Goal: Task Accomplishment & Management: Use online tool/utility

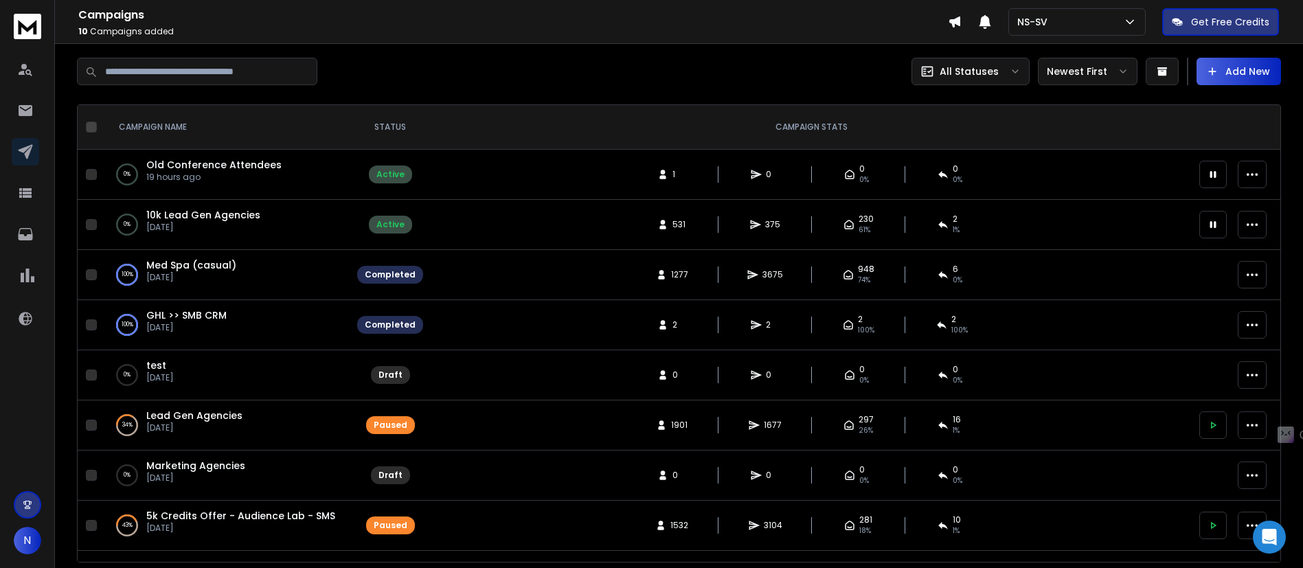
click at [194, 212] on span "10k Lead Gen Agencies" at bounding box center [203, 215] width 114 height 14
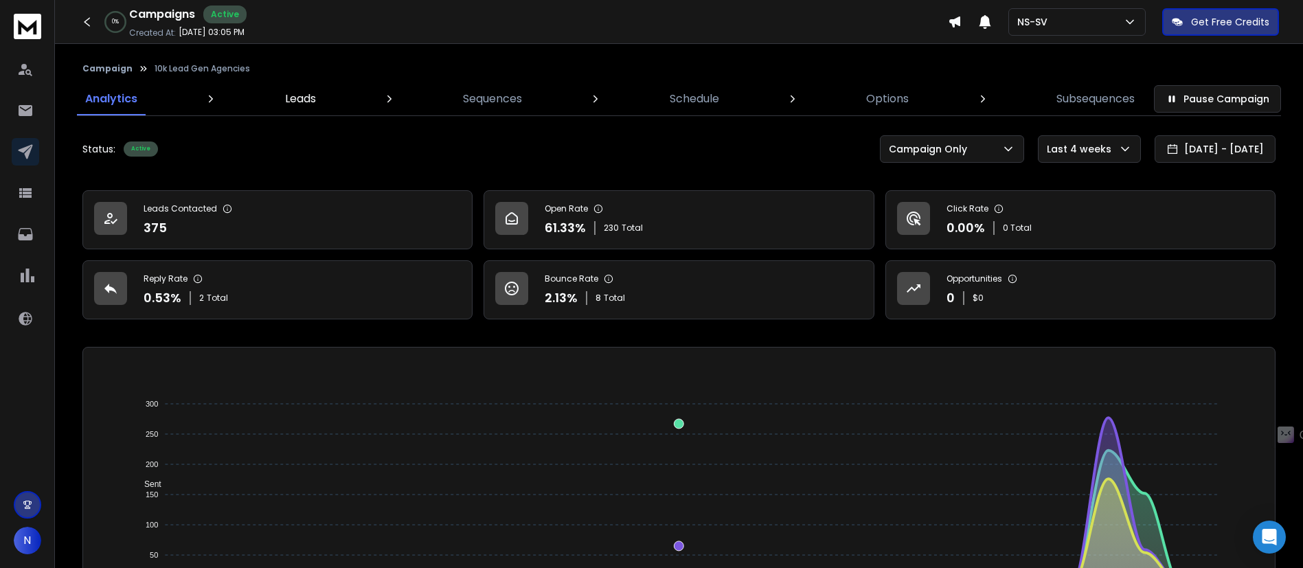
click at [298, 91] on p "Leads" at bounding box center [300, 99] width 31 height 16
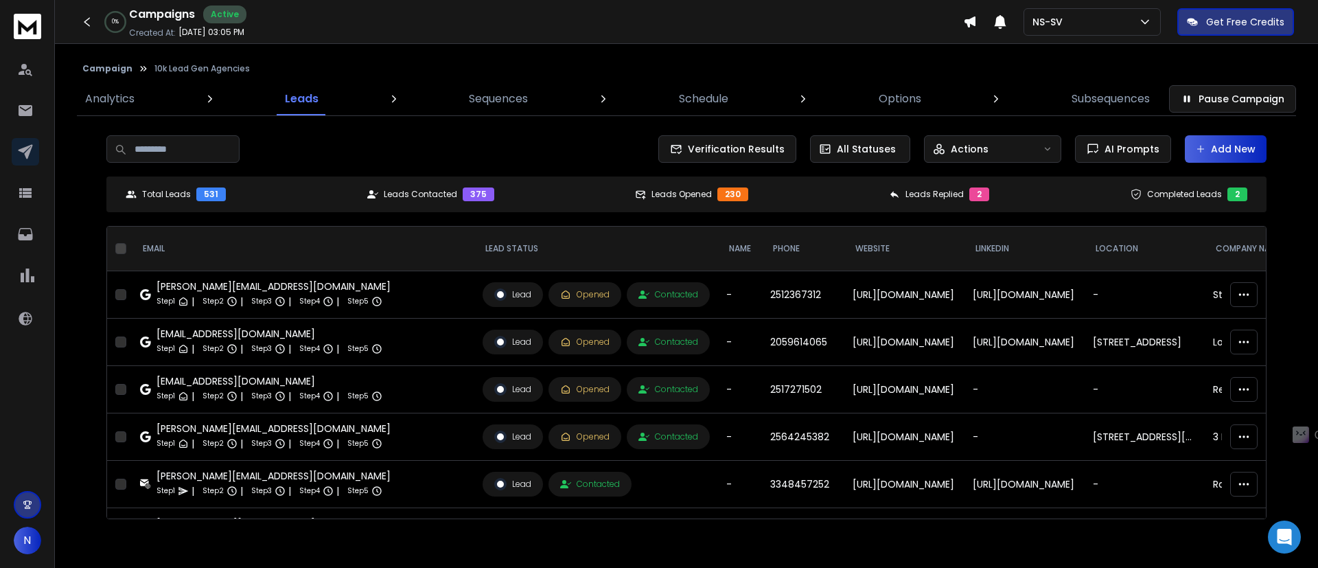
click at [1224, 154] on button "Add New" at bounding box center [1226, 148] width 82 height 27
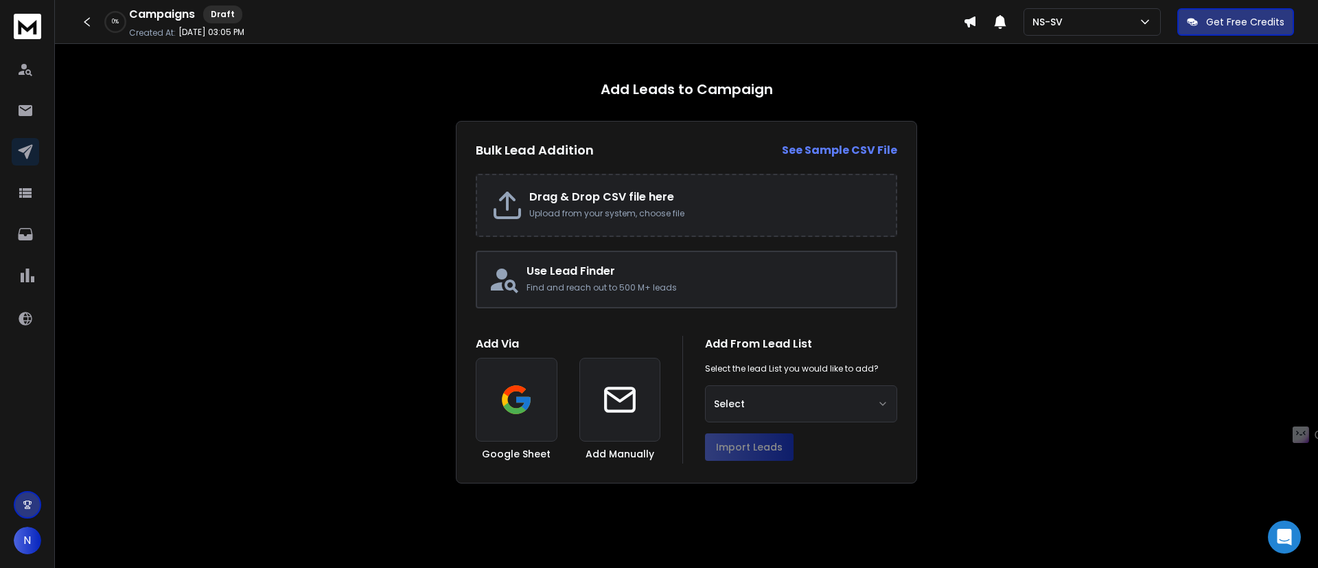
click at [626, 192] on h2 "Drag & Drop CSV file here" at bounding box center [705, 197] width 353 height 16
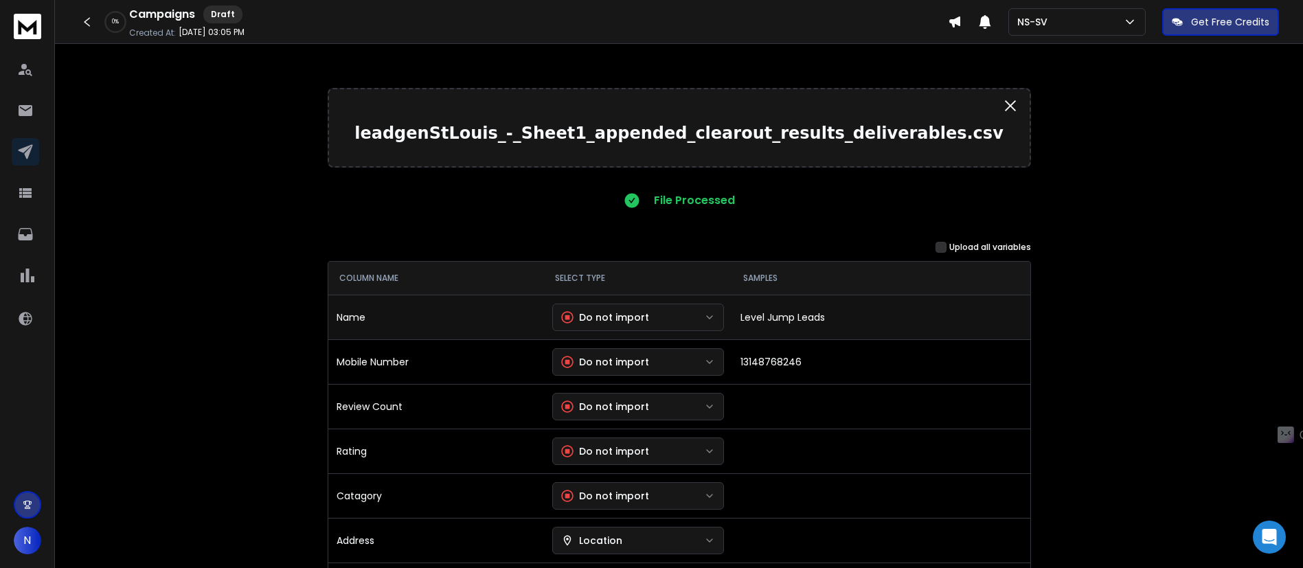
click at [606, 310] on div "Do not import" at bounding box center [605, 317] width 88 height 14
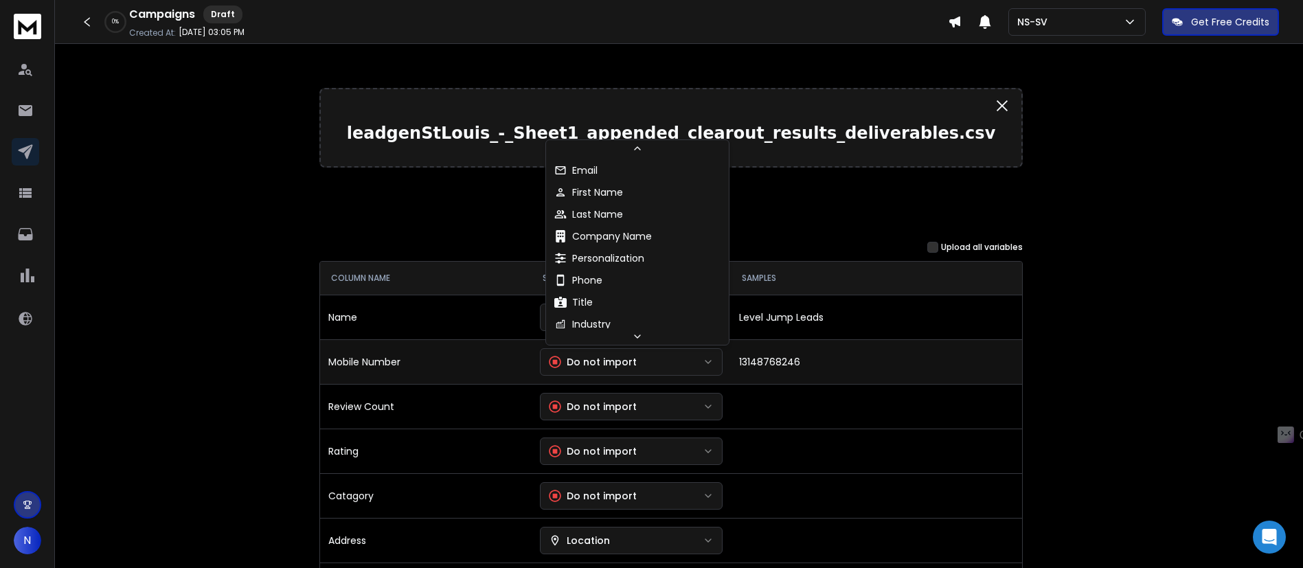
click at [588, 361] on div "Do not import" at bounding box center [593, 362] width 88 height 14
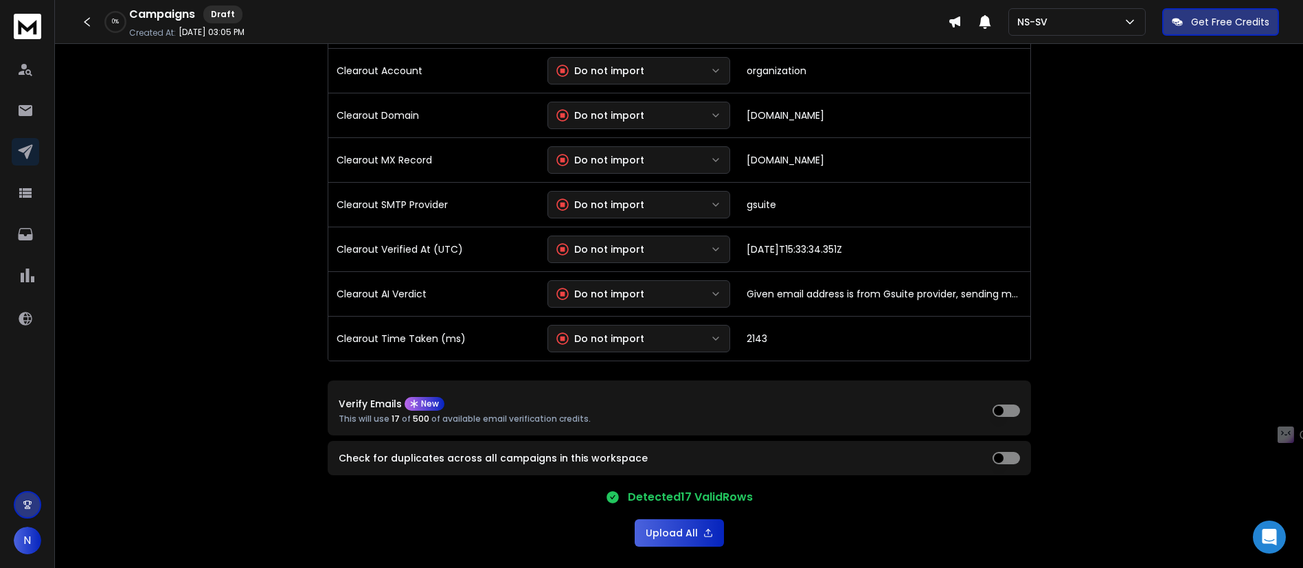
scroll to position [1185, 0]
click at [676, 531] on button "Upload All" at bounding box center [679, 531] width 89 height 27
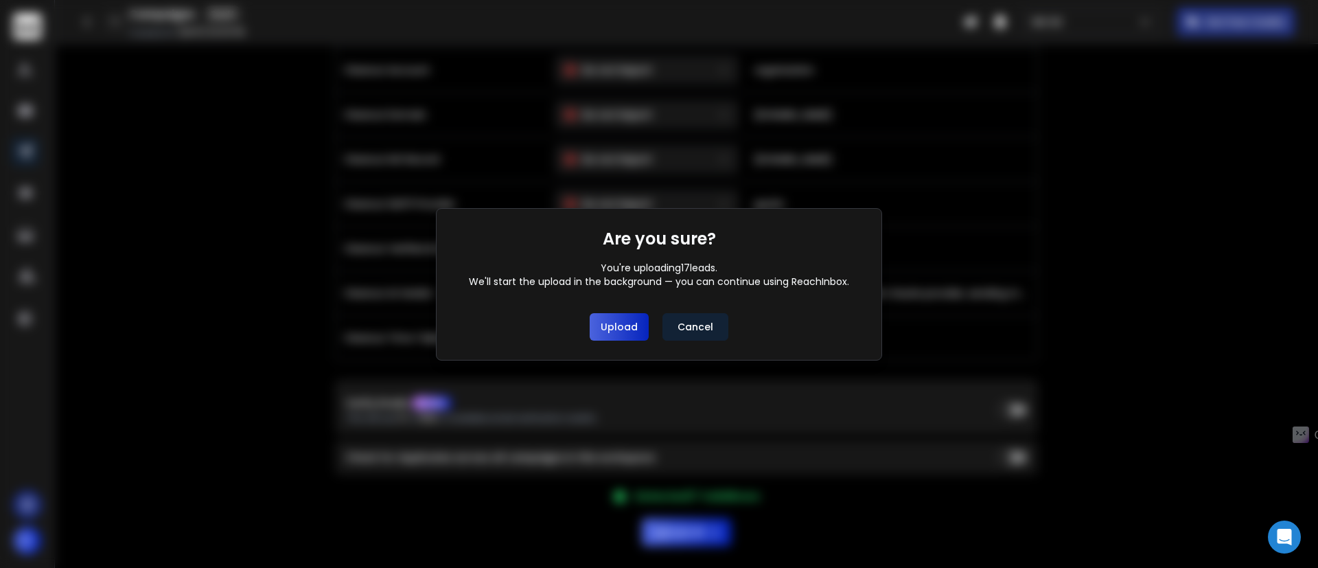
click at [612, 317] on button "Upload" at bounding box center [619, 326] width 59 height 27
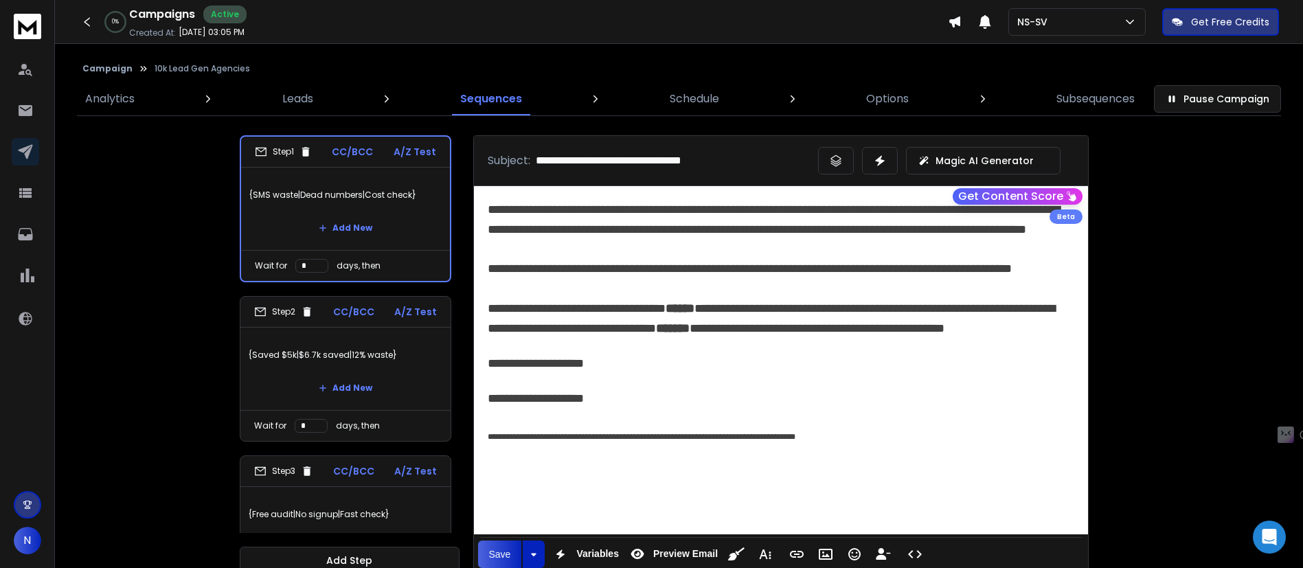
click at [16, 21] on img at bounding box center [27, 26] width 27 height 25
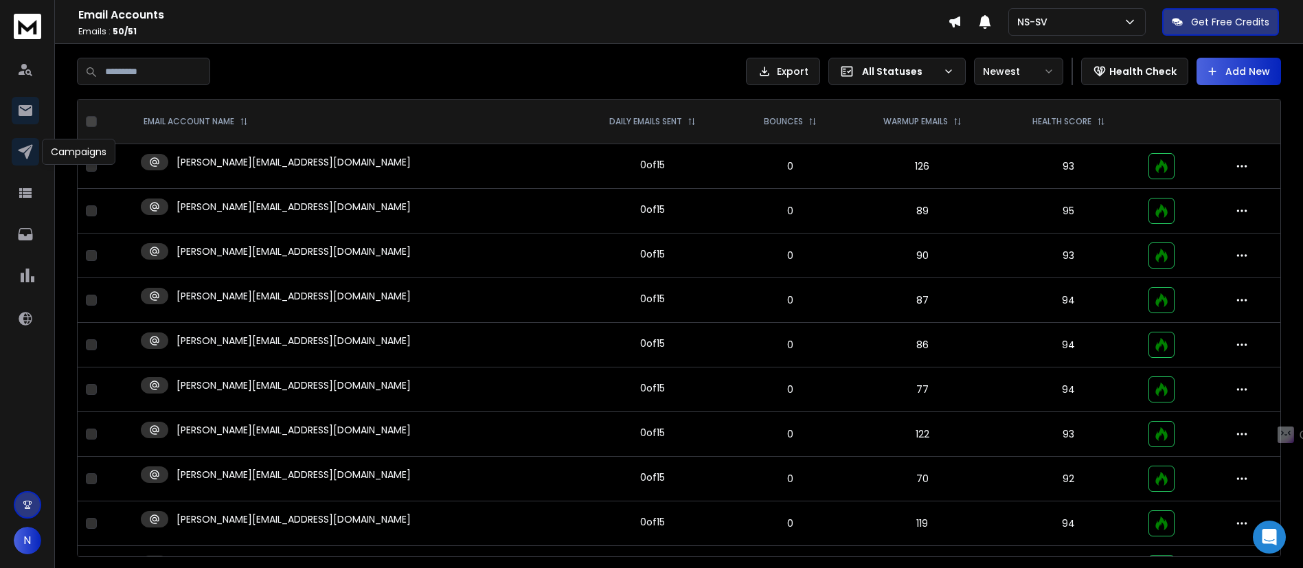
click at [25, 146] on icon at bounding box center [25, 152] width 16 height 16
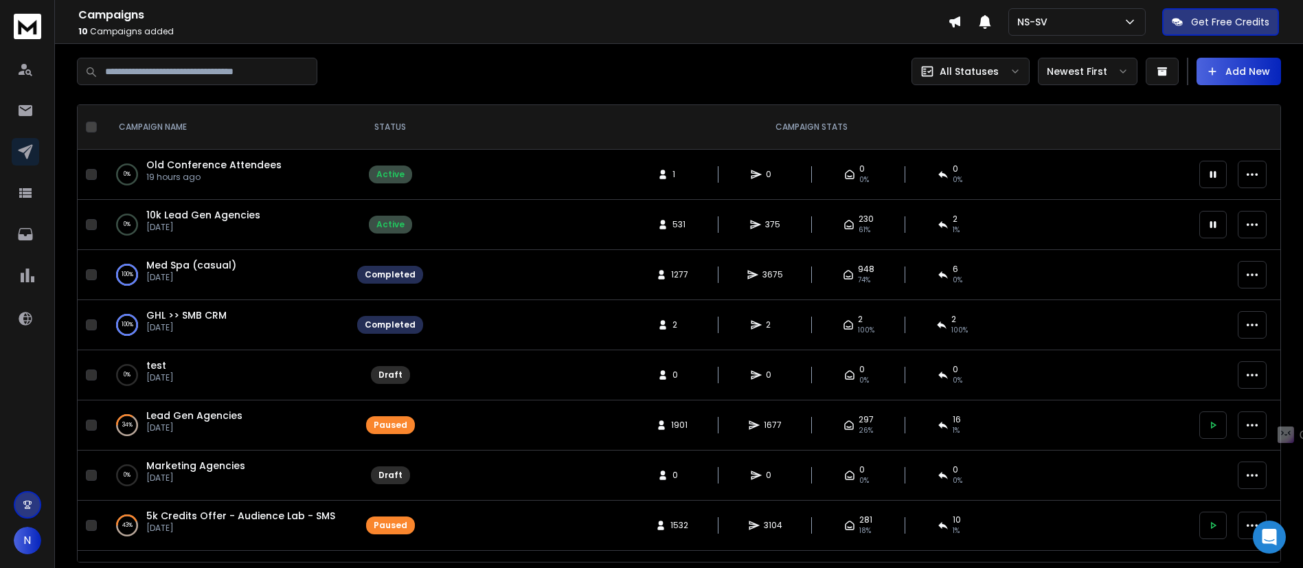
click at [179, 211] on span "10k Lead Gen Agencies" at bounding box center [203, 215] width 114 height 14
